Goal: Information Seeking & Learning: Check status

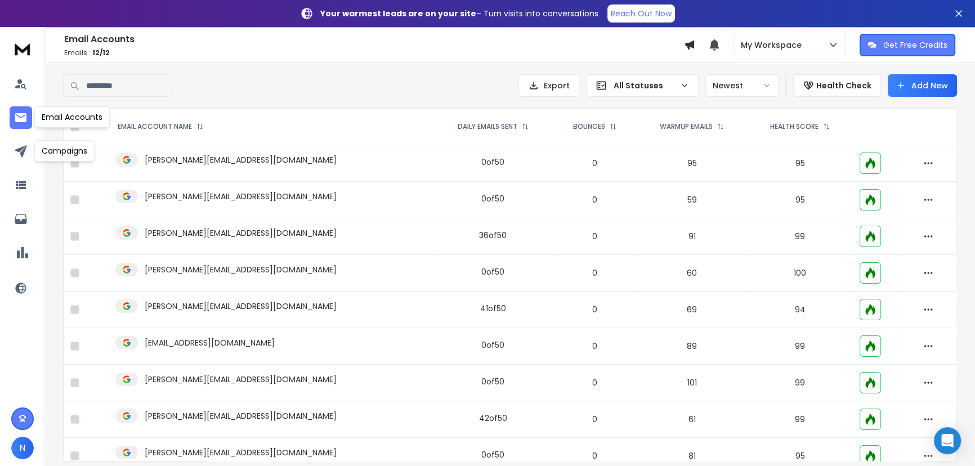
click at [23, 119] on icon at bounding box center [20, 117] width 11 height 9
click at [23, 141] on link at bounding box center [21, 151] width 23 height 23
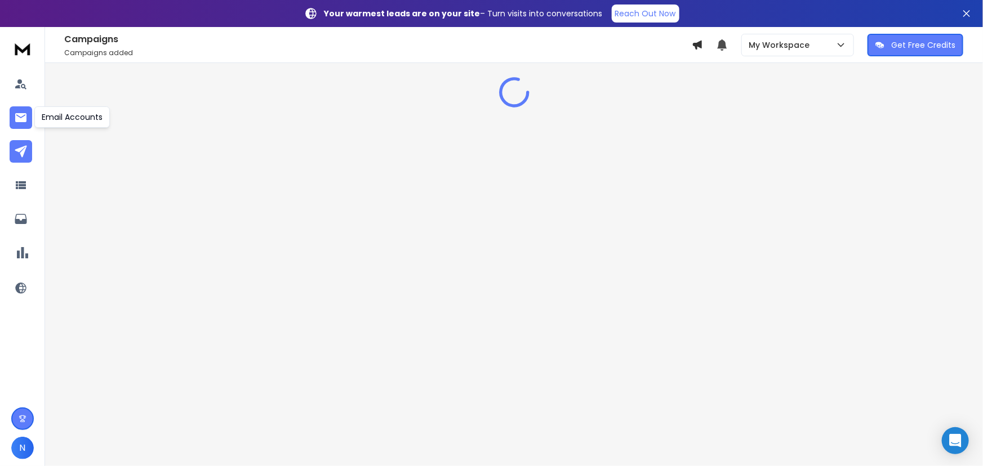
click at [25, 118] on icon at bounding box center [20, 117] width 11 height 9
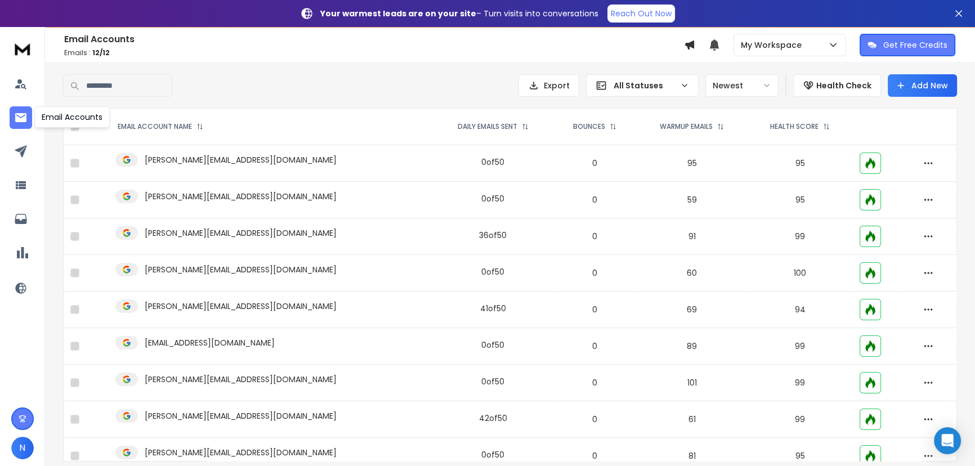
click at [25, 118] on icon at bounding box center [20, 117] width 11 height 9
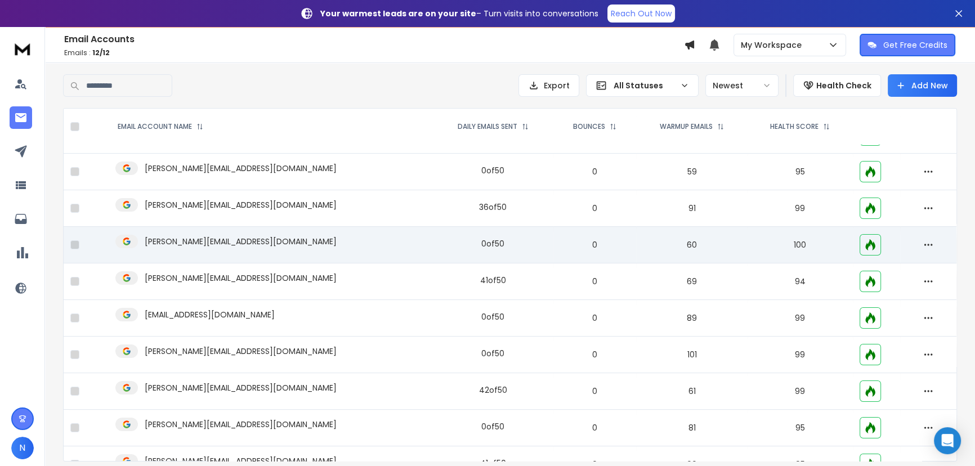
scroll to position [130, 0]
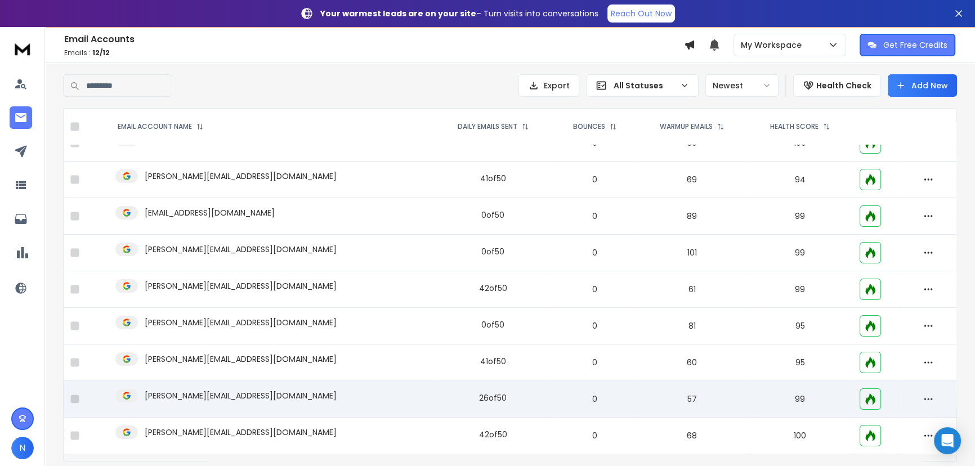
click at [433, 405] on td "26 of 50" at bounding box center [493, 395] width 121 height 29
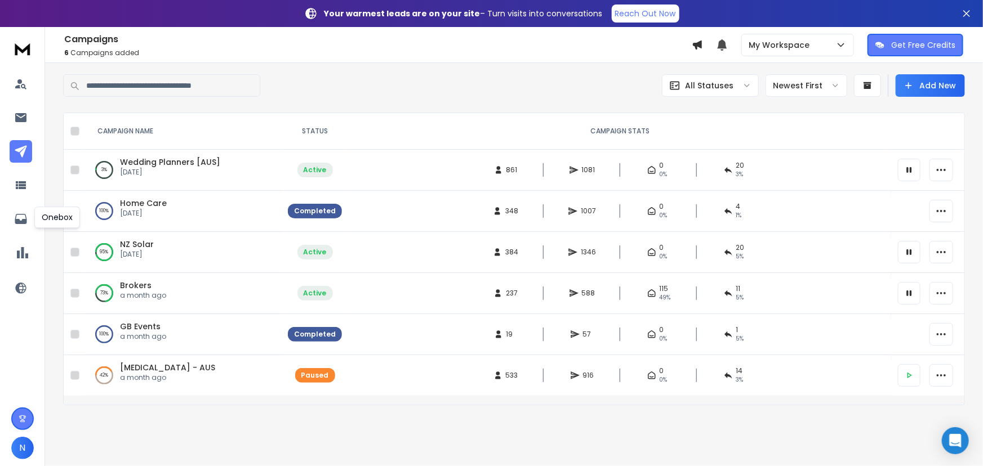
click at [30, 198] on div at bounding box center [23, 187] width 26 height 27
click at [26, 189] on icon at bounding box center [21, 186] width 14 height 14
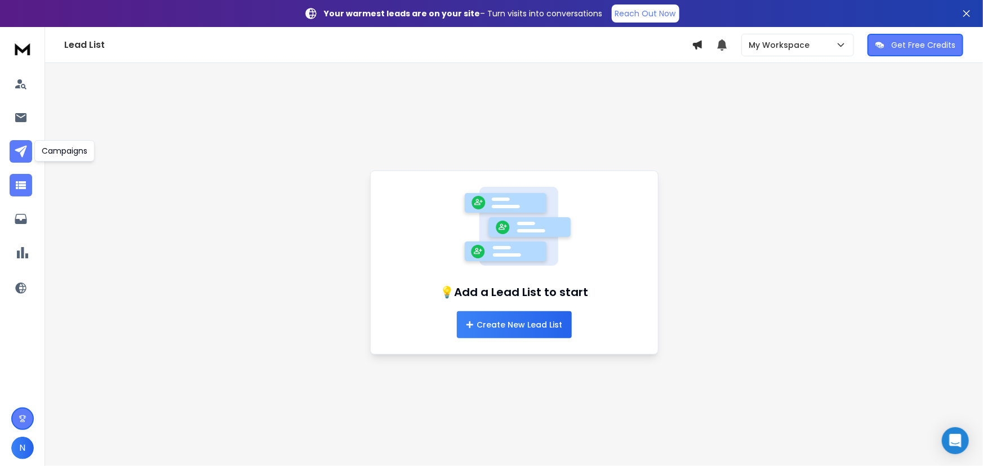
click at [20, 148] on icon at bounding box center [21, 151] width 12 height 12
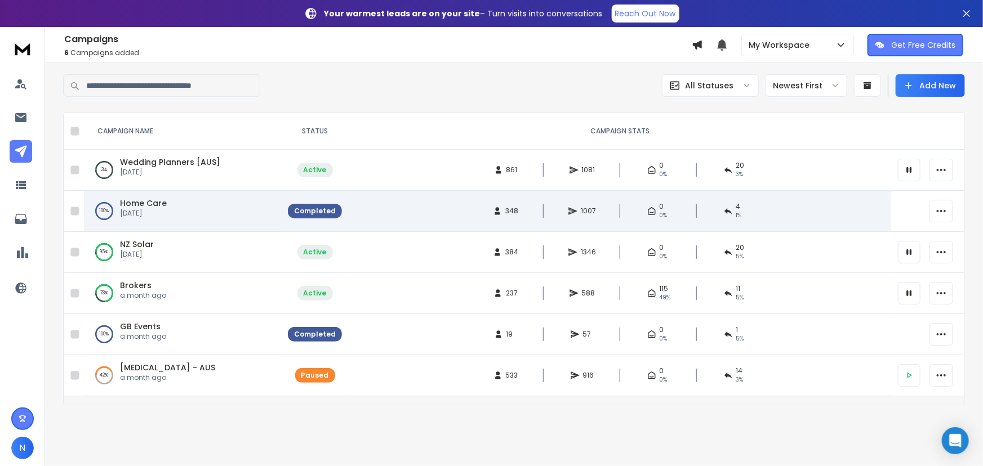
click at [396, 215] on div "348 1007 0 0% 4 1 %" at bounding box center [619, 211] width 529 height 18
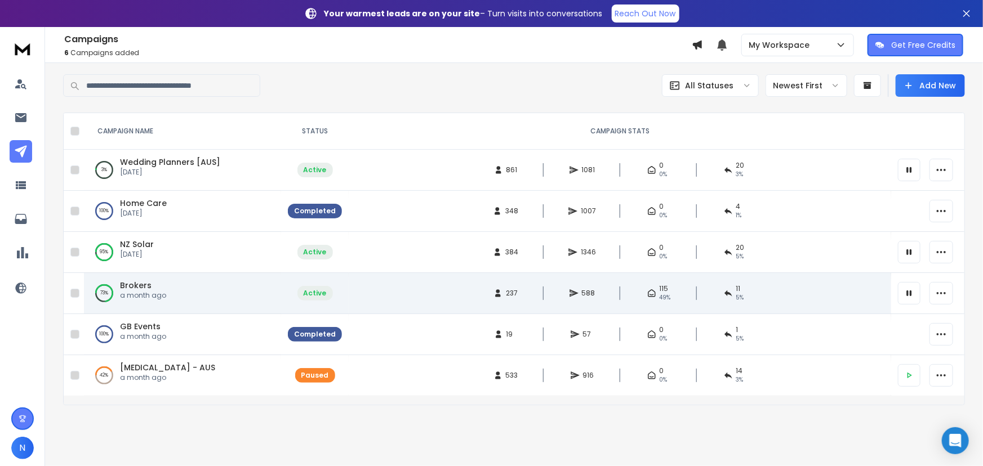
click at [74, 293] on button "button" at bounding box center [74, 293] width 9 height 9
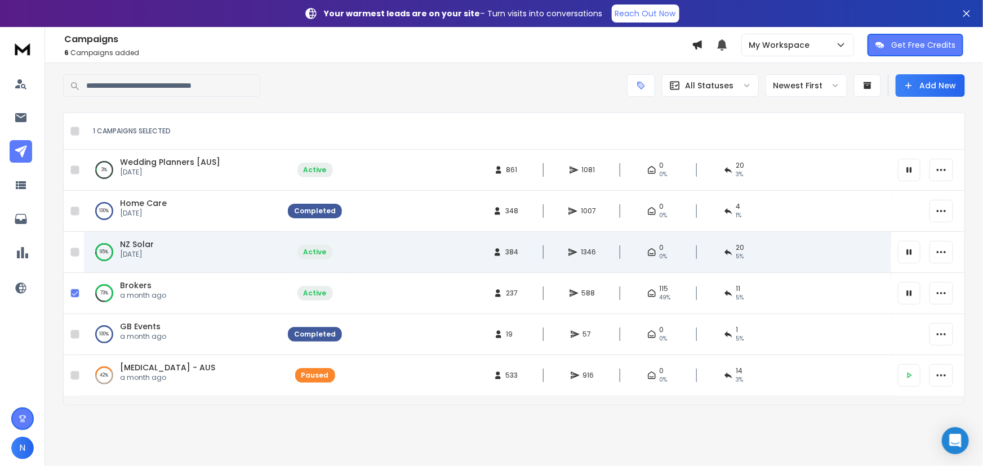
click at [74, 258] on td at bounding box center [74, 252] width 20 height 41
click at [75, 256] on td at bounding box center [74, 252] width 20 height 41
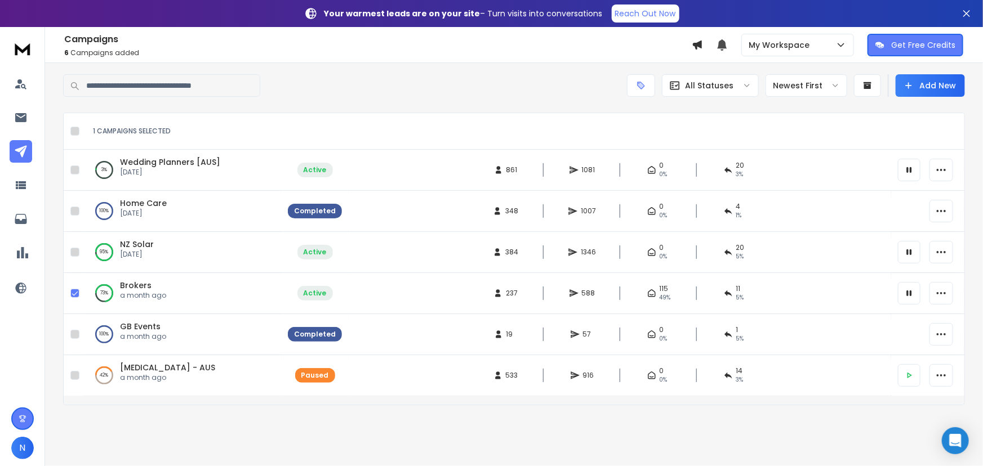
click at [72, 407] on div "Campaigns 6 Campaigns Added All Statuses Newest First Add New 1 campaigns selec…" at bounding box center [514, 240] width 938 height 354
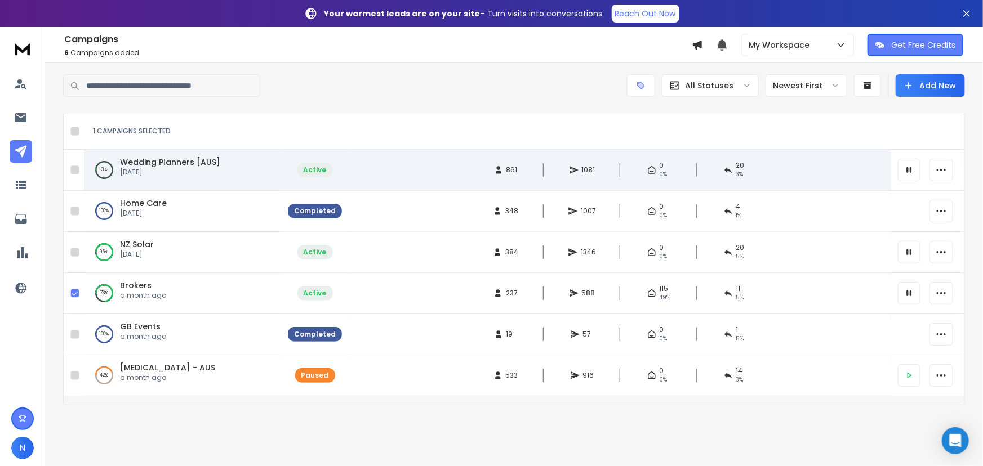
click at [197, 177] on div "Wedding Planners [AUS] [DATE]" at bounding box center [170, 170] width 100 height 27
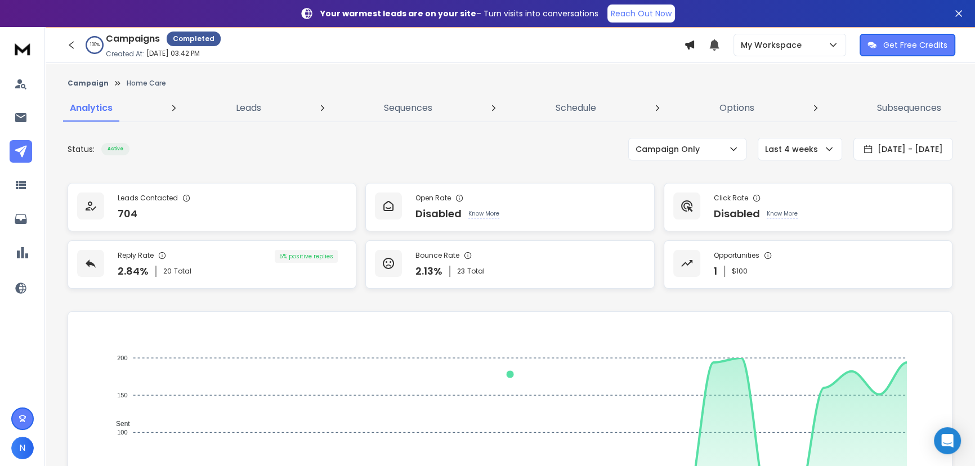
click at [327, 170] on div "Status: Active Campaign Only Last 4 weeks [DATE] - [DATE] Leads Contacted 704 O…" at bounding box center [510, 450] width 885 height 625
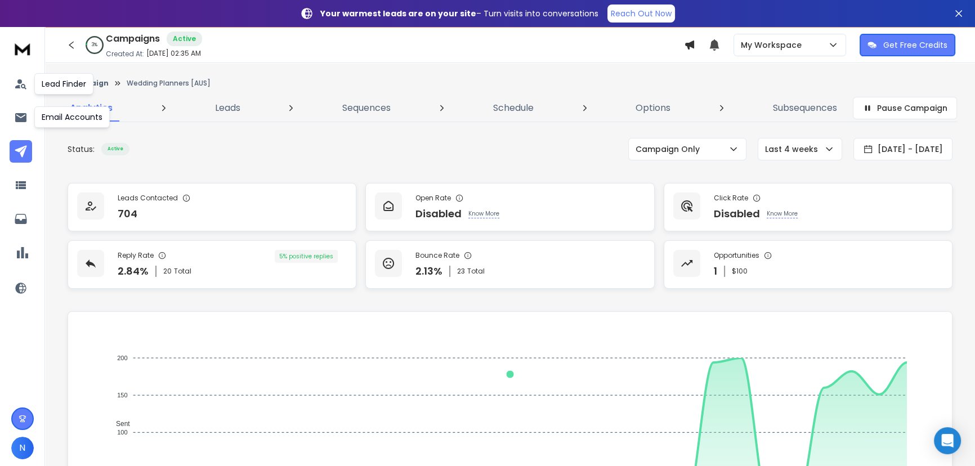
click at [32, 117] on div at bounding box center [23, 119] width 26 height 27
click at [17, 116] on icon at bounding box center [20, 117] width 11 height 9
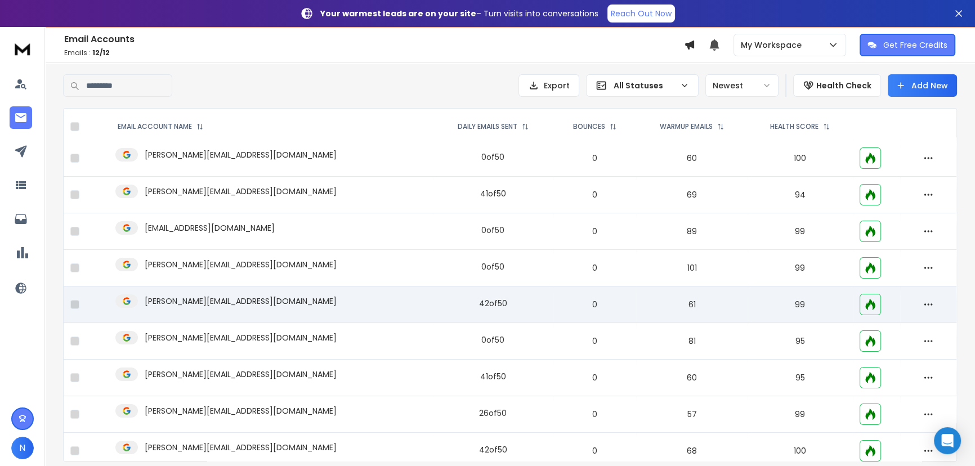
scroll to position [130, 0]
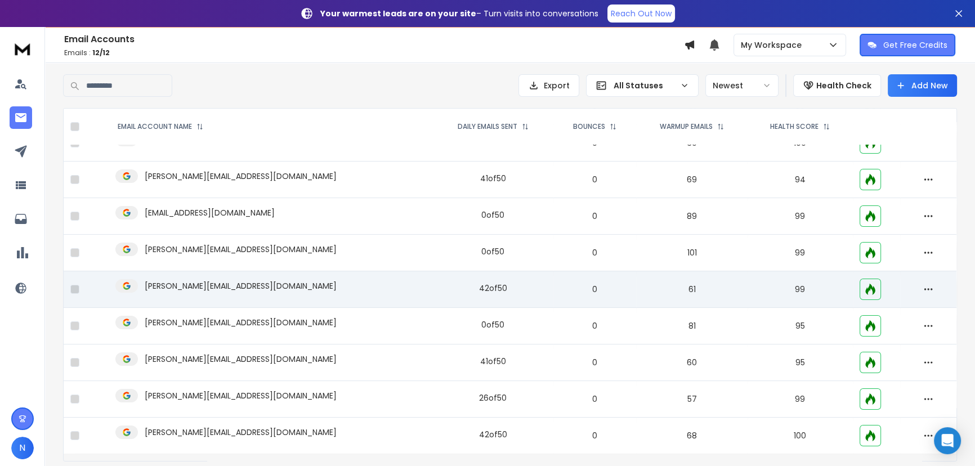
click at [479, 291] on div "42 of 50" at bounding box center [493, 288] width 28 height 11
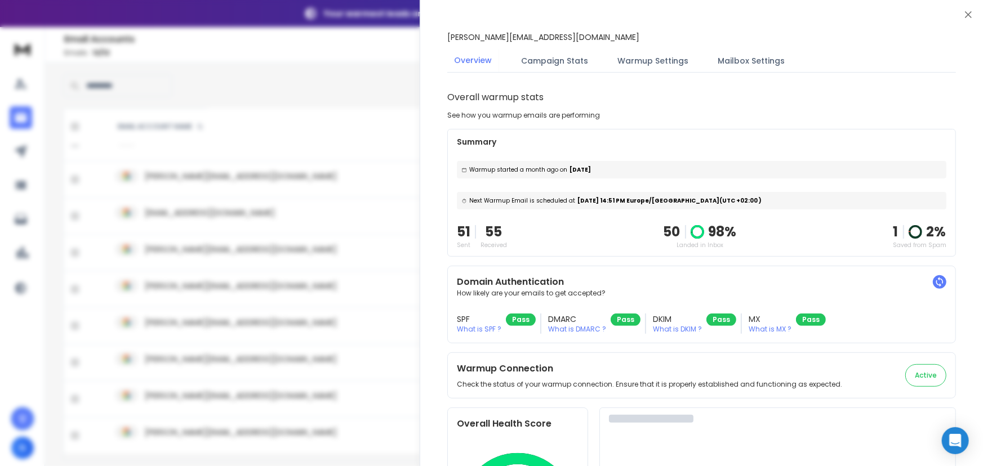
click at [354, 252] on div at bounding box center [491, 233] width 983 height 466
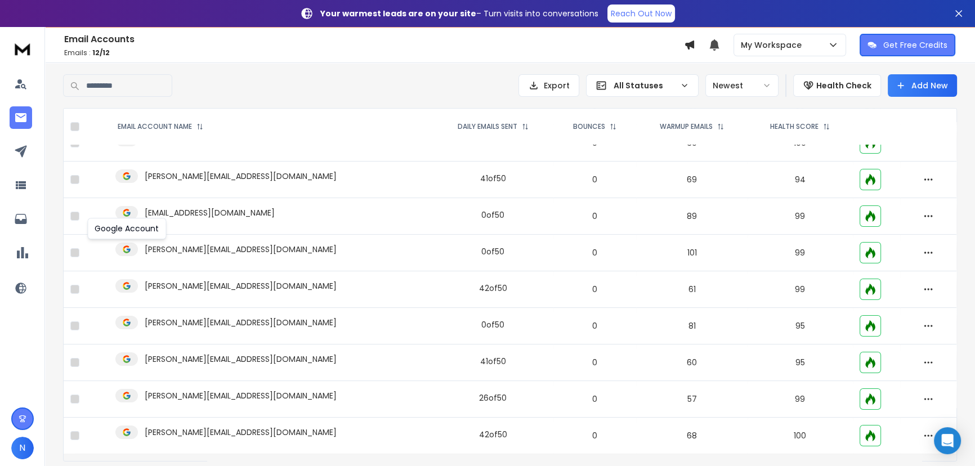
click at [32, 164] on div at bounding box center [23, 153] width 26 height 27
click at [25, 153] on icon at bounding box center [21, 152] width 14 height 14
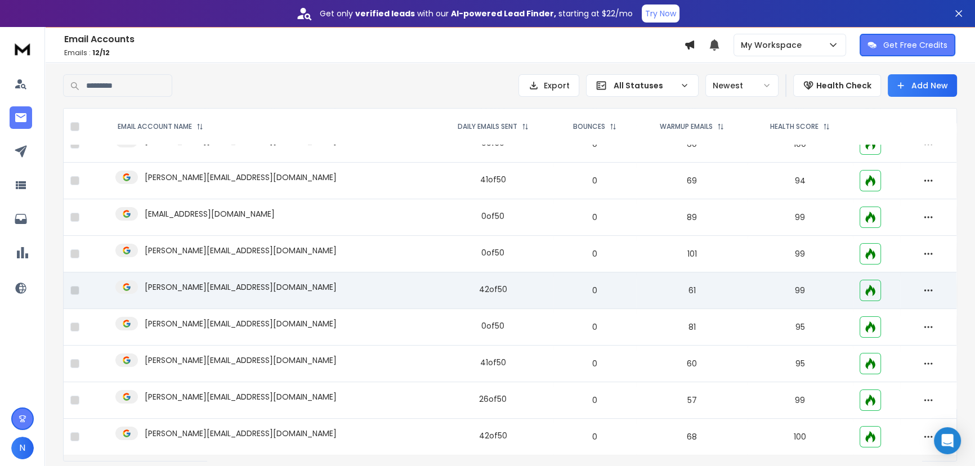
scroll to position [130, 0]
